Goal: Task Accomplishment & Management: Use online tool/utility

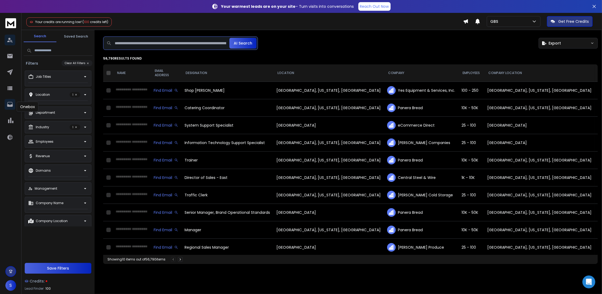
click at [8, 107] on icon at bounding box center [10, 104] width 6 height 5
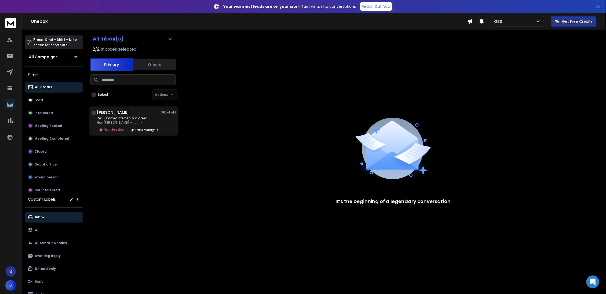
click at [135, 117] on p "Re: Summer internship in green" at bounding box center [129, 118] width 64 height 4
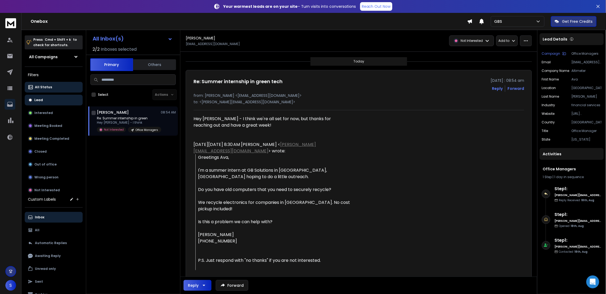
click at [63, 99] on button "Lead" at bounding box center [54, 100] width 58 height 11
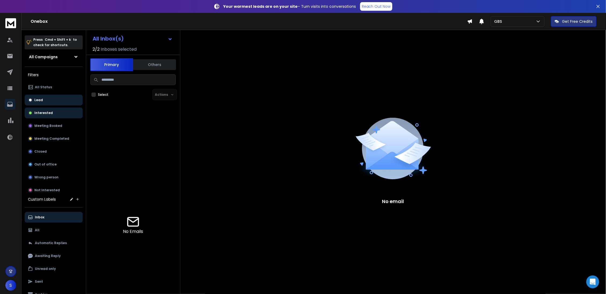
click at [60, 111] on button "Interested" at bounding box center [54, 113] width 58 height 11
click at [60, 126] on p "Meeting Booked" at bounding box center [48, 126] width 28 height 4
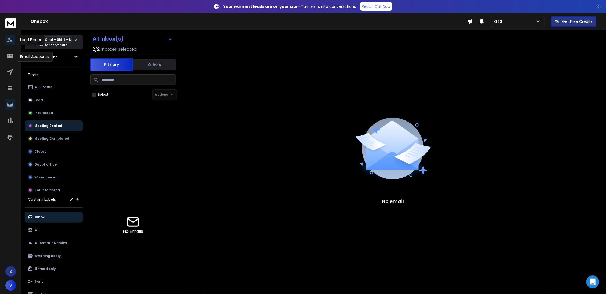
click at [9, 43] on icon at bounding box center [10, 40] width 6 height 6
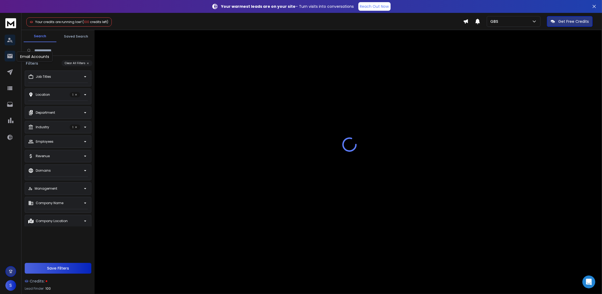
click at [8, 56] on icon at bounding box center [10, 56] width 6 height 6
